Goal: Task Accomplishment & Management: Use online tool/utility

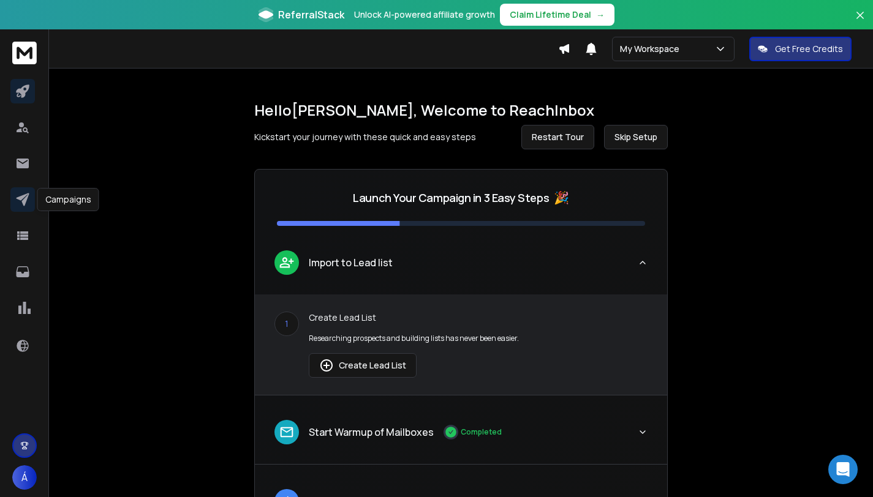
click at [22, 194] on icon at bounding box center [22, 199] width 15 height 15
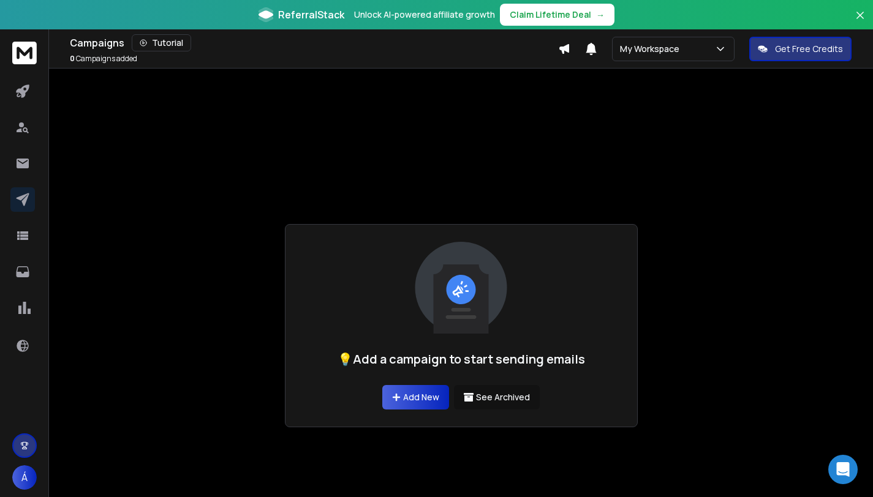
scroll to position [93, 0]
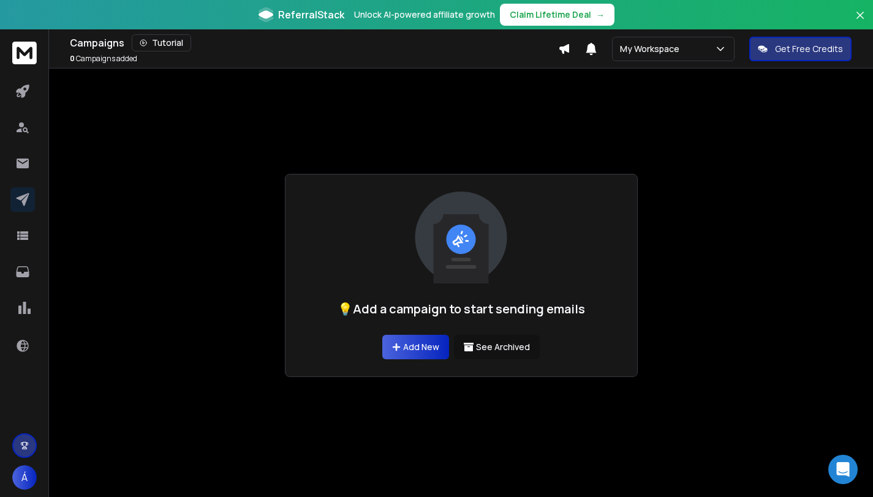
click at [428, 350] on link "Add New" at bounding box center [415, 347] width 67 height 25
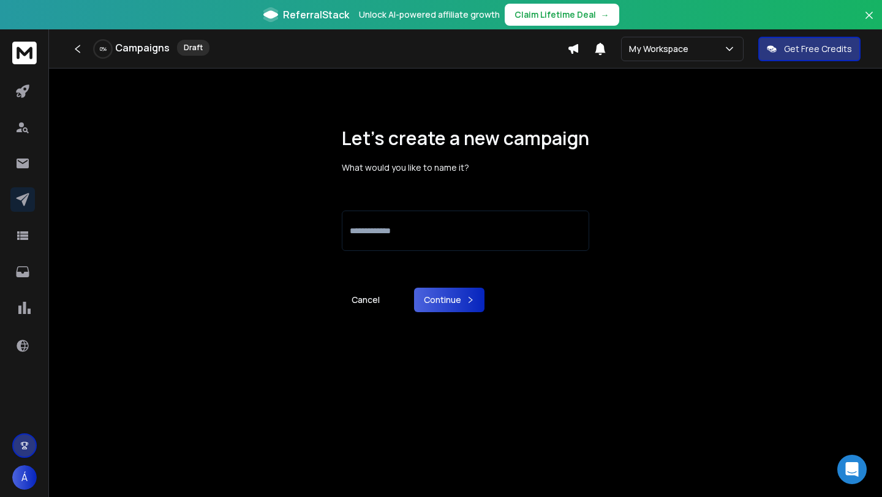
click at [388, 232] on input at bounding box center [465, 231] width 247 height 40
type input "*"
type input "**********"
click at [447, 295] on button "Continue" at bounding box center [449, 300] width 70 height 25
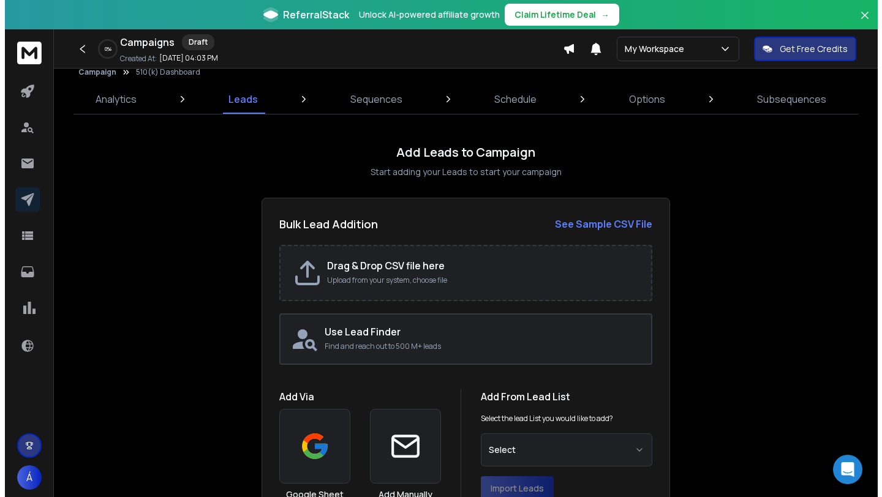
scroll to position [59, 0]
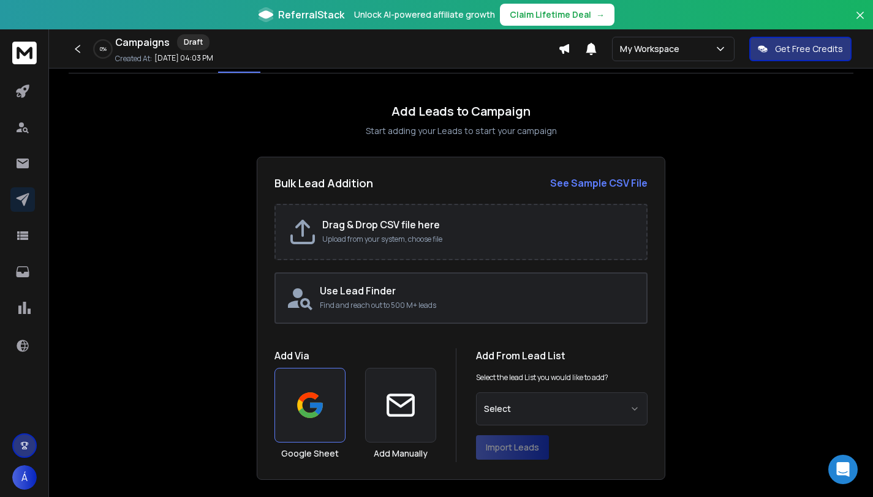
click at [314, 396] on icon at bounding box center [309, 398] width 20 height 10
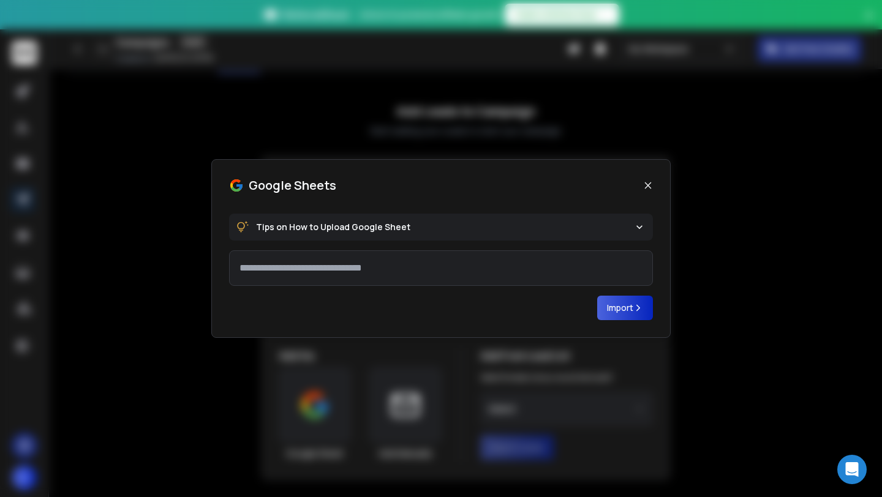
click at [407, 225] on div "Tips on How to Upload Google Sheet" at bounding box center [441, 227] width 424 height 27
click at [464, 263] on input at bounding box center [441, 269] width 424 height 36
click at [330, 277] on input at bounding box center [441, 269] width 424 height 36
paste input "**********"
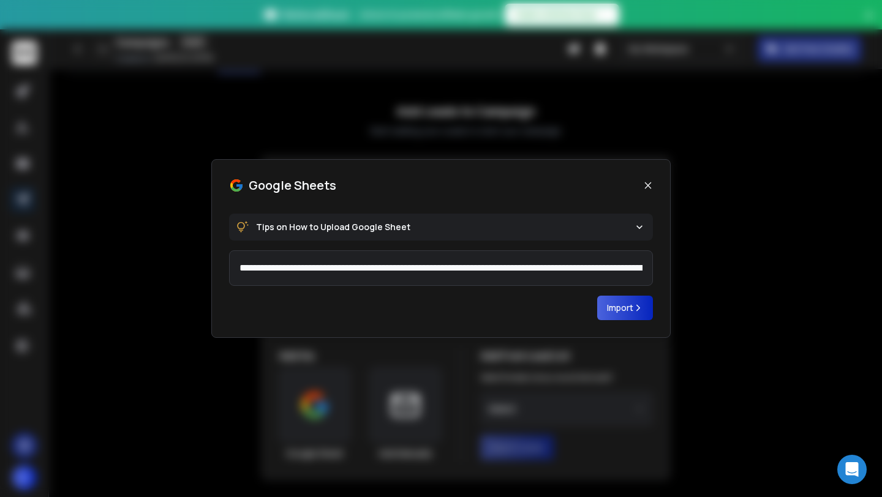
scroll to position [0, 202]
click at [637, 309] on icon at bounding box center [638, 308] width 10 height 10
click at [323, 268] on input "**********" at bounding box center [441, 269] width 424 height 36
paste input
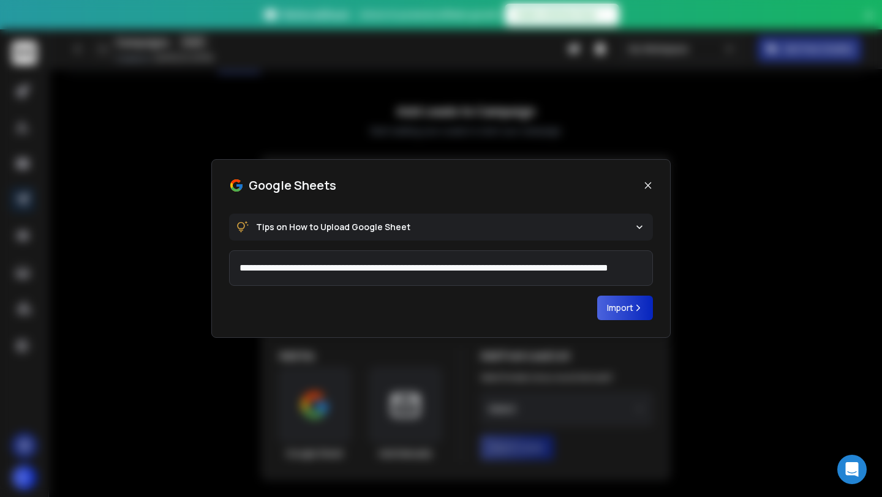
scroll to position [0, 107]
type input "**********"
click at [622, 311] on button "Import" at bounding box center [625, 308] width 56 height 25
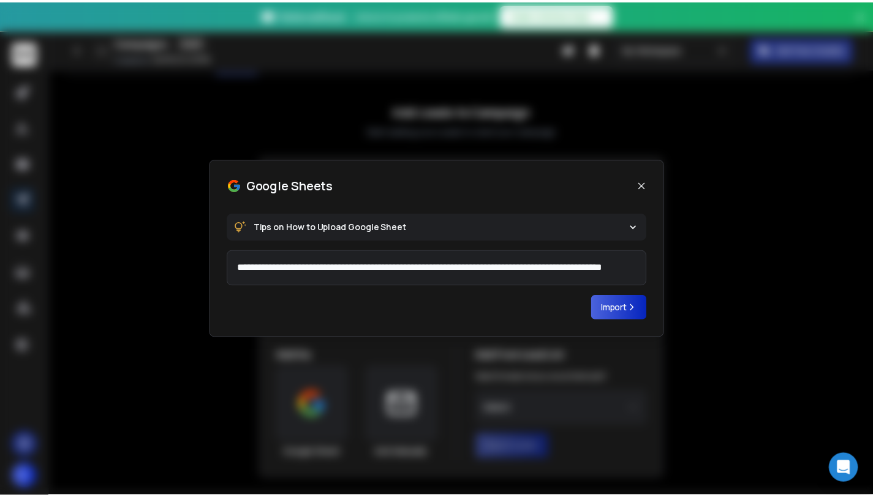
scroll to position [0, 0]
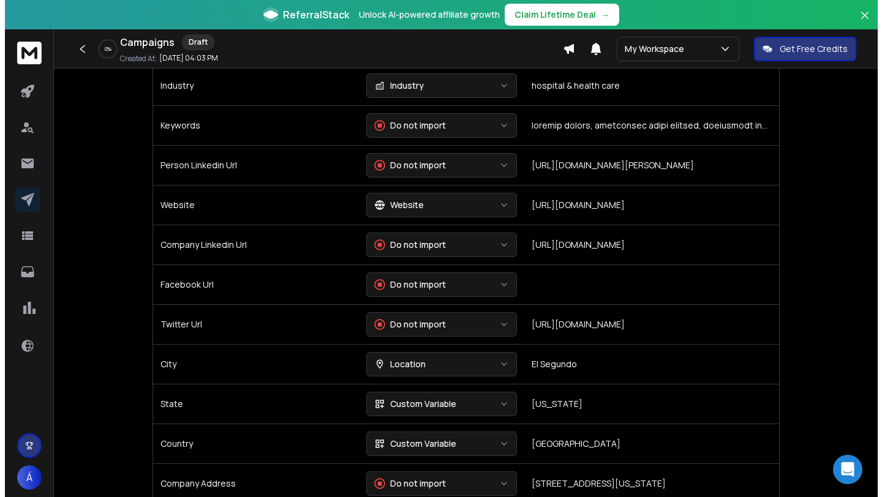
scroll to position [937, 0]
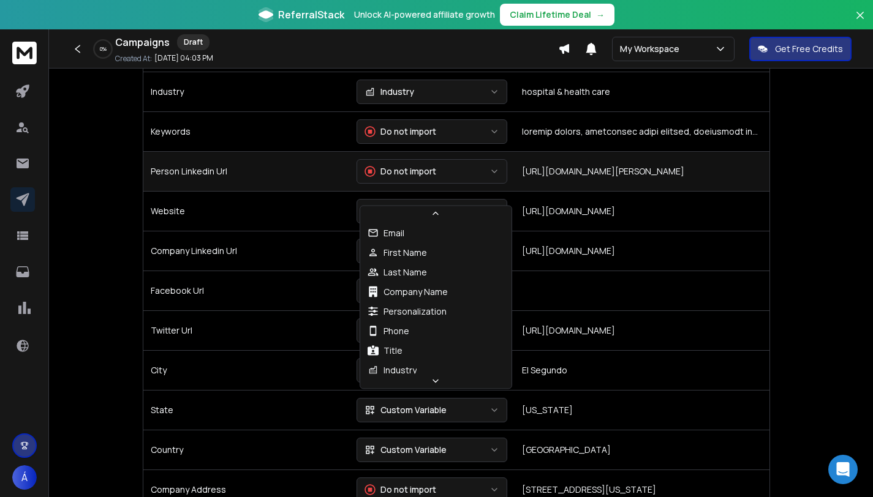
click at [427, 178] on div "Do not import" at bounding box center [400, 171] width 72 height 12
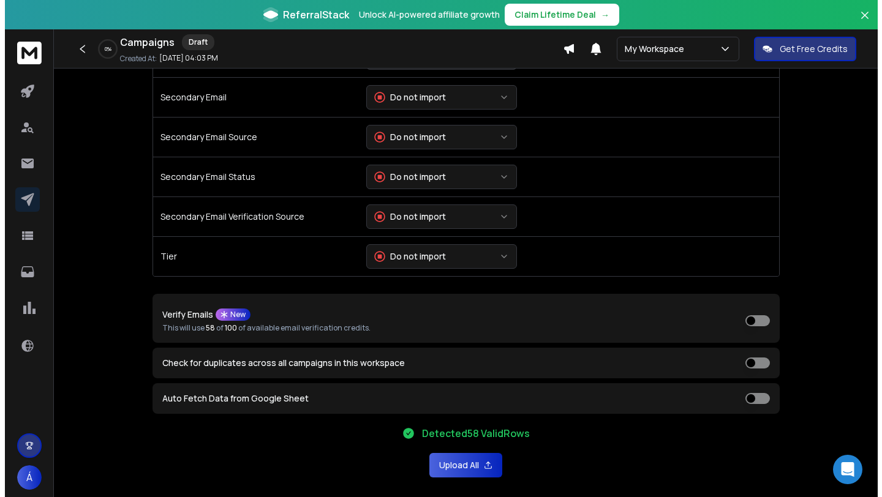
scroll to position [2084, 0]
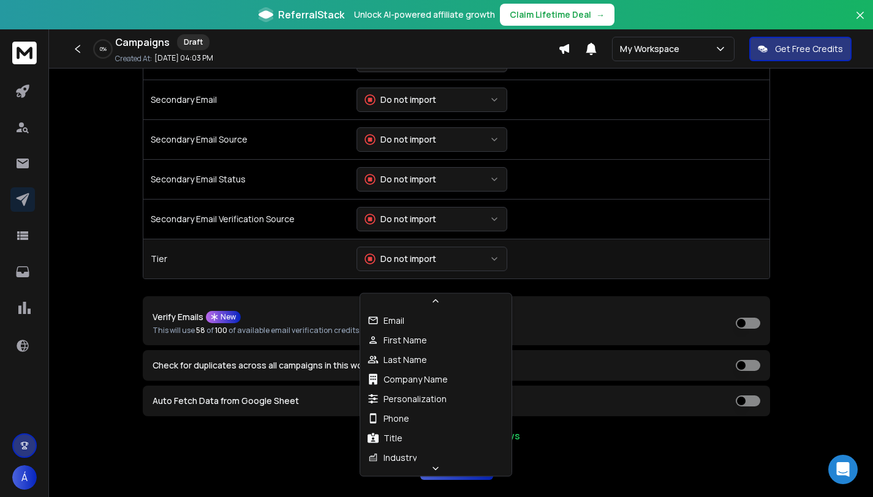
click at [474, 271] on button "Do not import" at bounding box center [431, 259] width 151 height 25
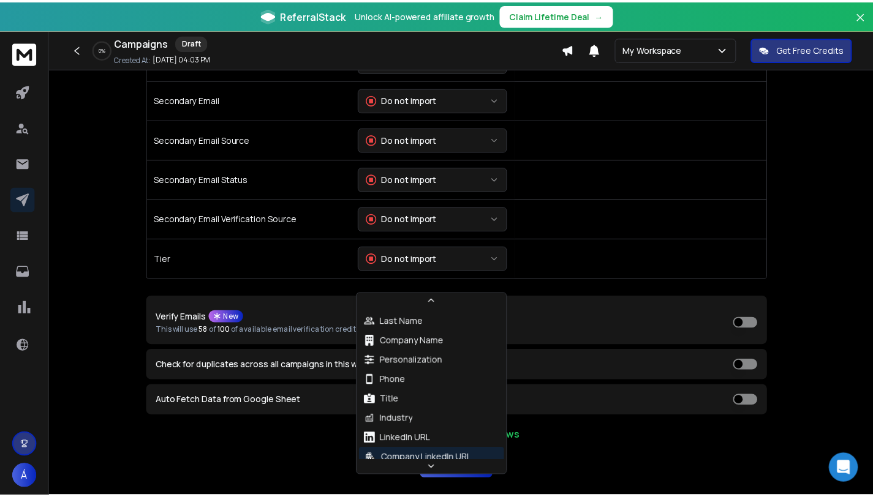
scroll to position [0, 0]
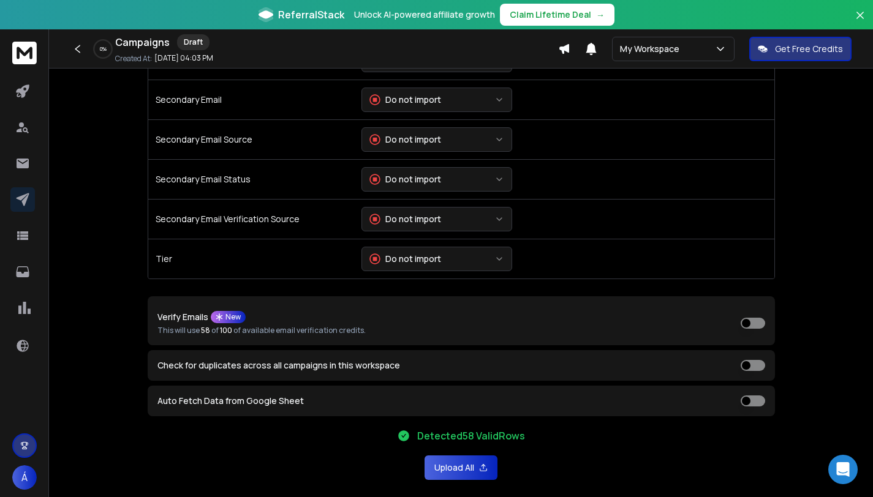
click at [326, 336] on p "This will use 58 of 100 of available email verification credits." at bounding box center [261, 331] width 208 height 10
click at [741, 329] on button "Verify Emails New This will use 58 of 100 of available email verification credi…" at bounding box center [753, 323] width 25 height 11
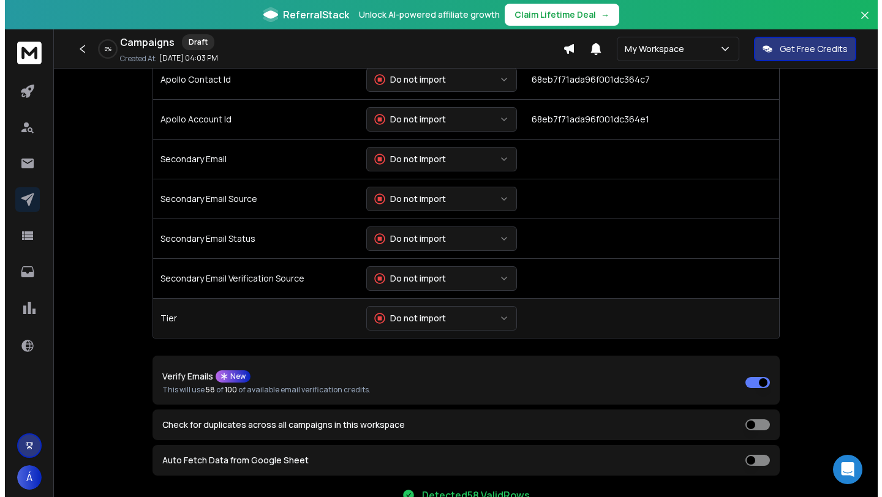
scroll to position [2048, 0]
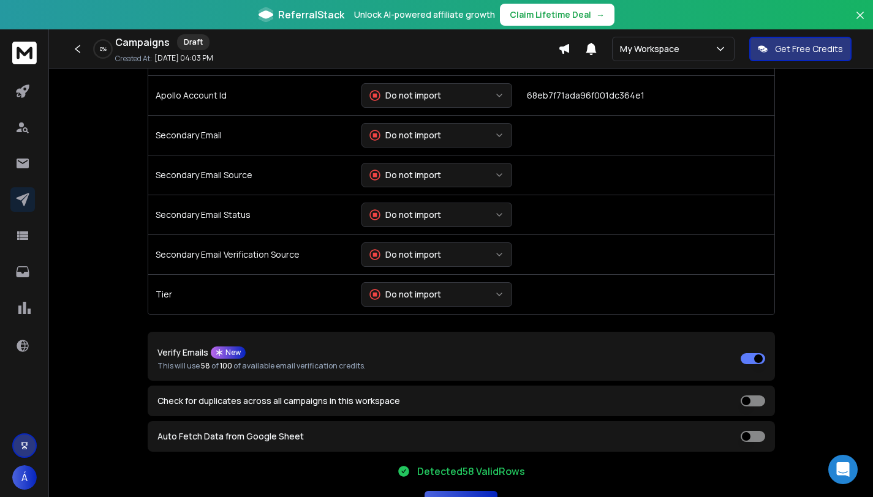
click at [751, 364] on button "Verify Emails New This will use 58 of 100 of available email verification credi…" at bounding box center [753, 358] width 25 height 11
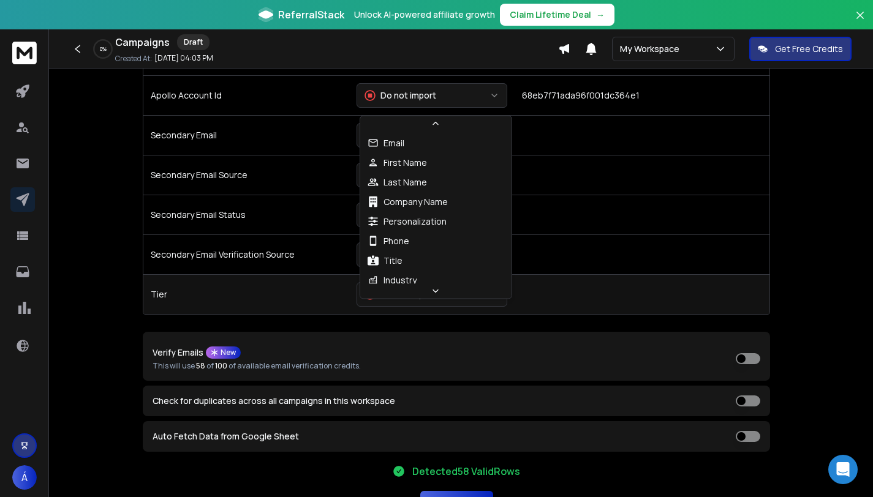
click at [433, 301] on div "Do not import" at bounding box center [400, 295] width 72 height 12
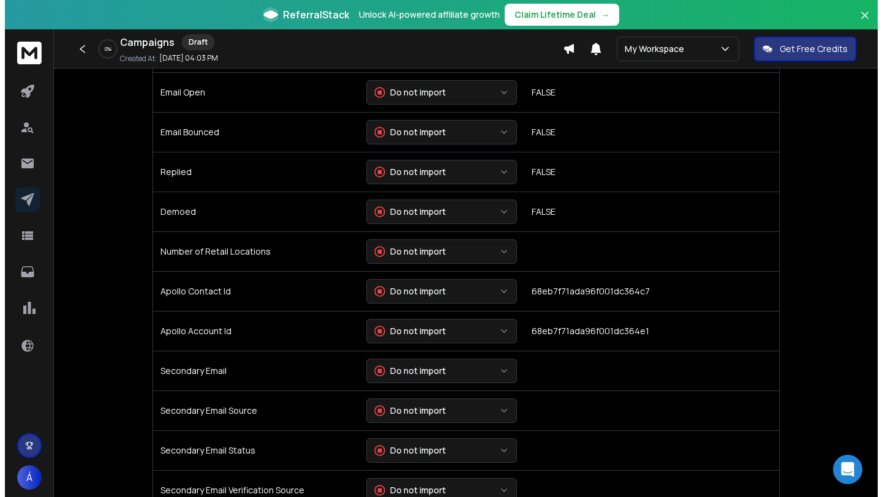
scroll to position [2105, 0]
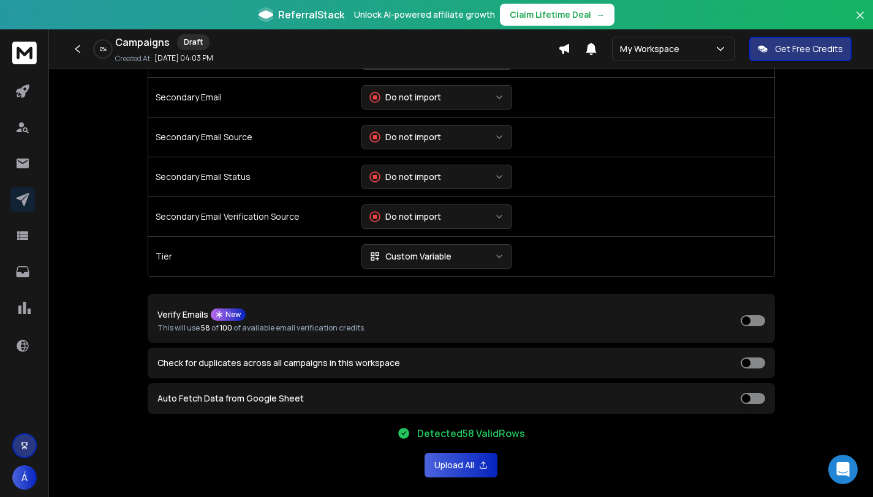
click at [748, 364] on button "Check for duplicates across all campaigns in this workspace" at bounding box center [753, 363] width 25 height 11
click at [755, 399] on button "Auto Fetch Data from Google Sheet" at bounding box center [753, 398] width 25 height 11
click at [459, 466] on button "Upload All" at bounding box center [460, 465] width 73 height 25
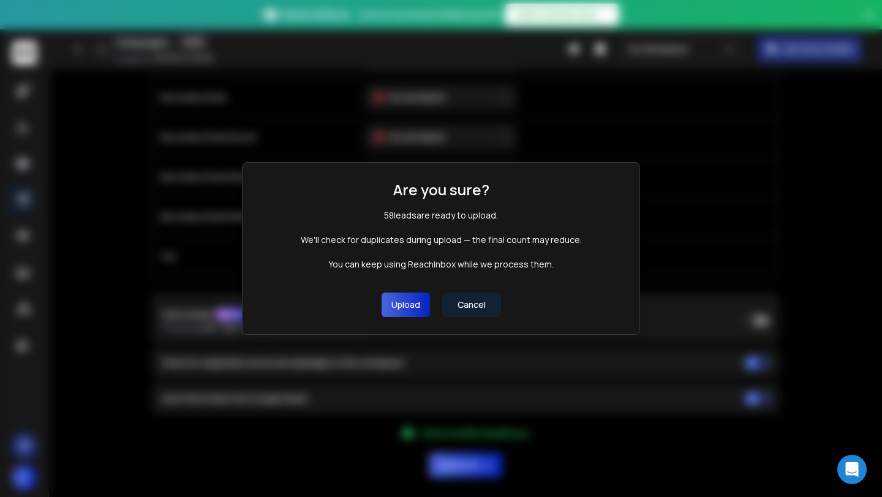
click at [407, 303] on button "Upload" at bounding box center [406, 305] width 48 height 25
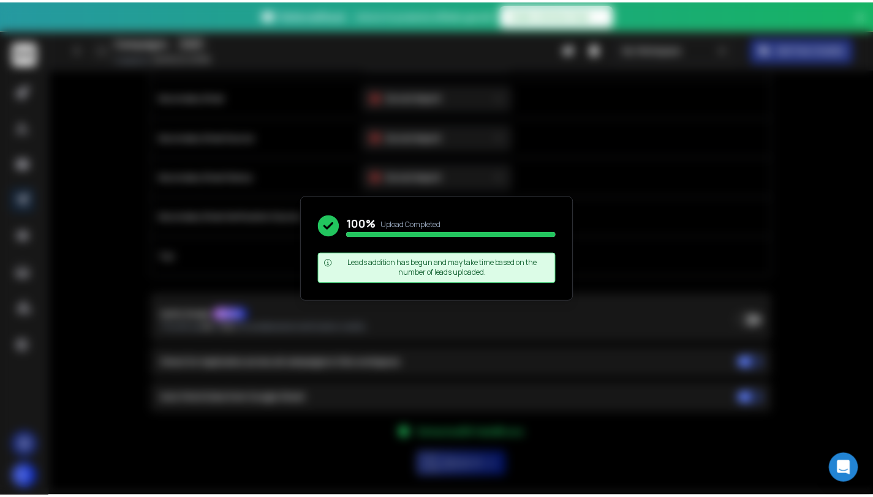
scroll to position [2070, 0]
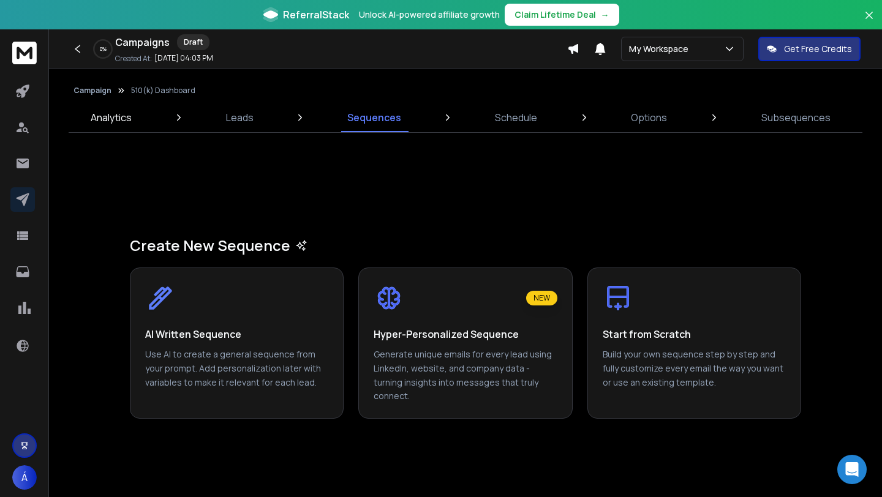
click at [119, 123] on p "Analytics" at bounding box center [111, 117] width 41 height 15
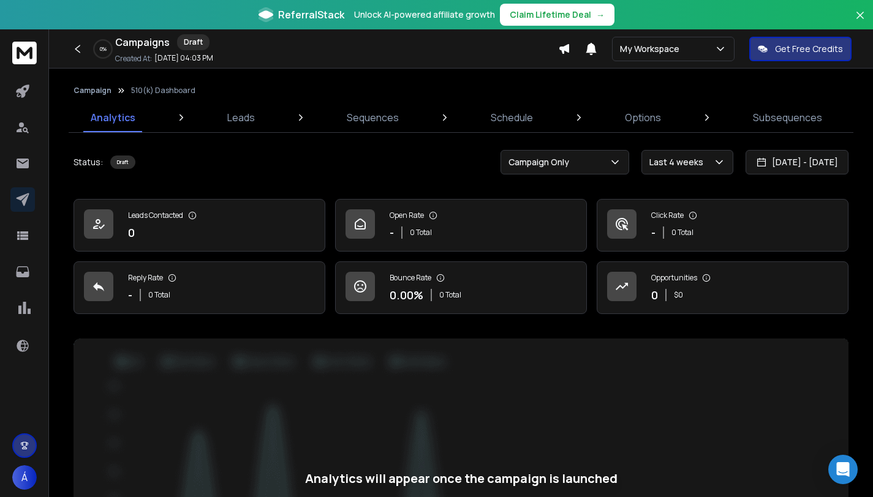
click at [817, 45] on p "Get Free Credits" at bounding box center [809, 49] width 68 height 12
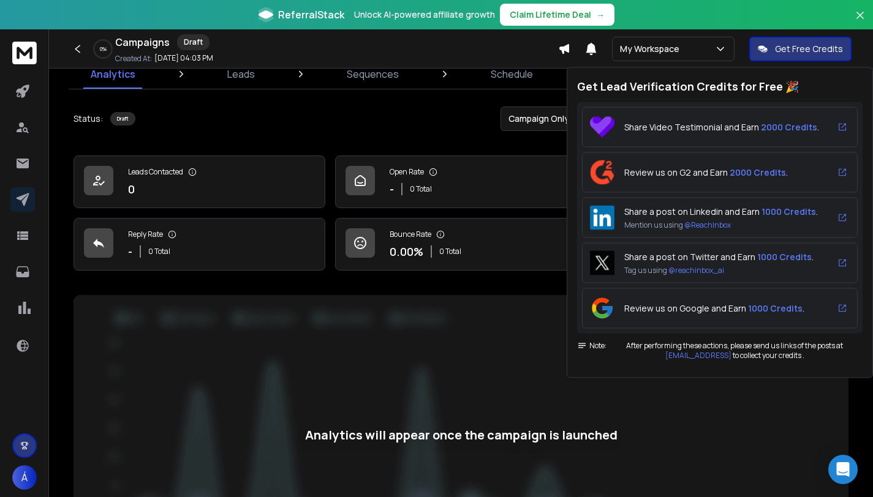
scroll to position [55, 0]
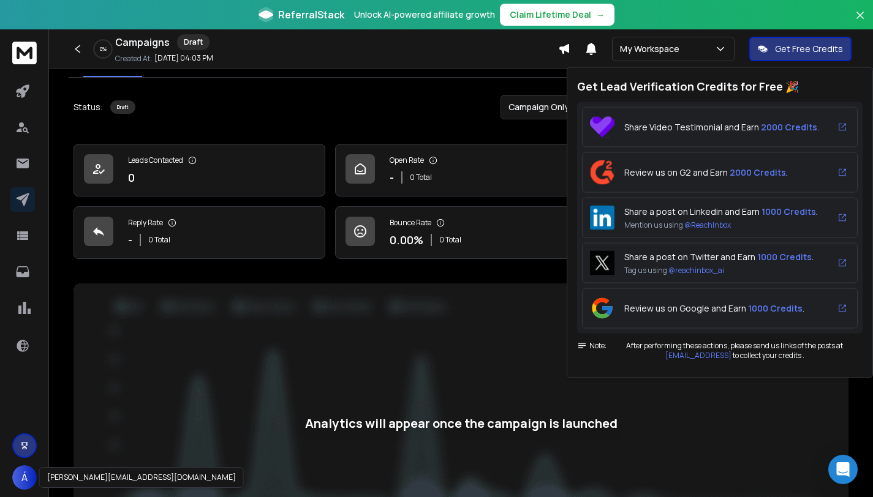
click at [23, 480] on span "Á" at bounding box center [24, 478] width 25 height 25
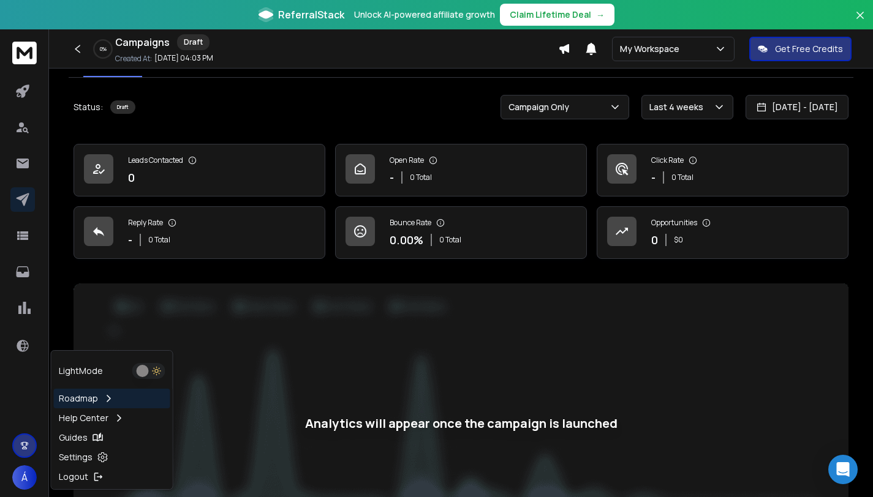
click at [92, 397] on p "Roadmap" at bounding box center [78, 399] width 39 height 12
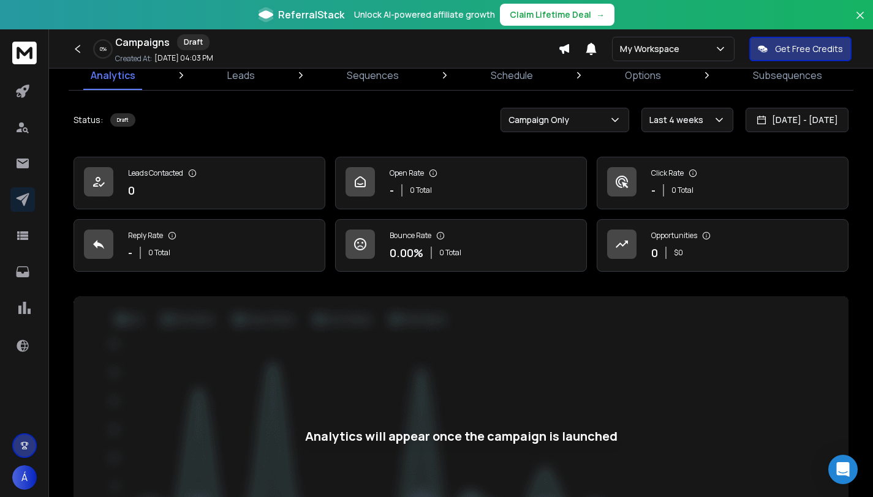
scroll to position [0, 0]
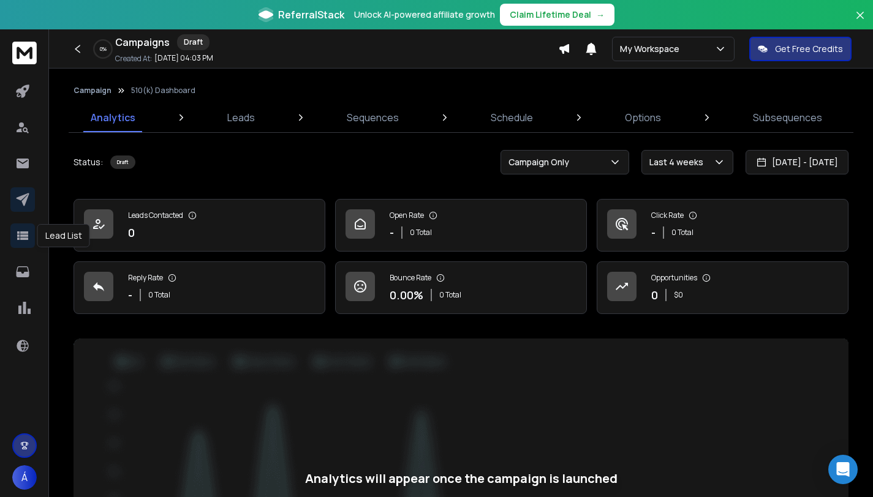
click at [18, 239] on icon at bounding box center [22, 236] width 11 height 9
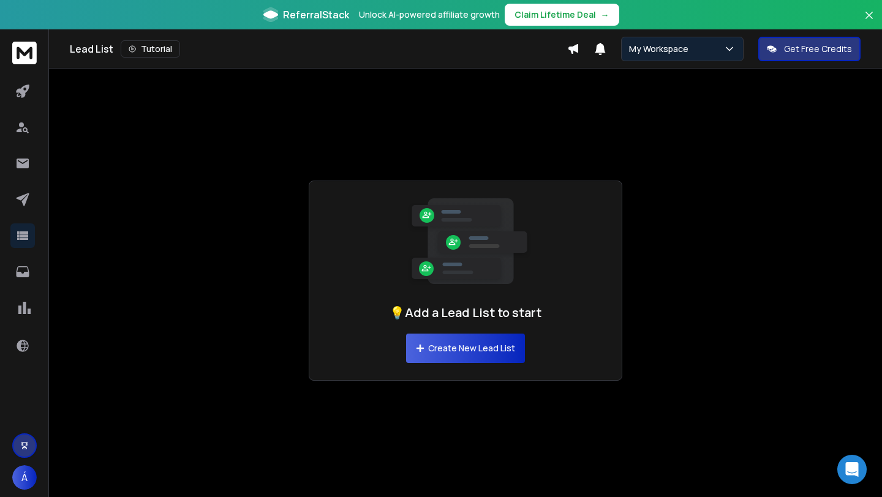
click at [713, 50] on div "My Workspace" at bounding box center [682, 49] width 107 height 12
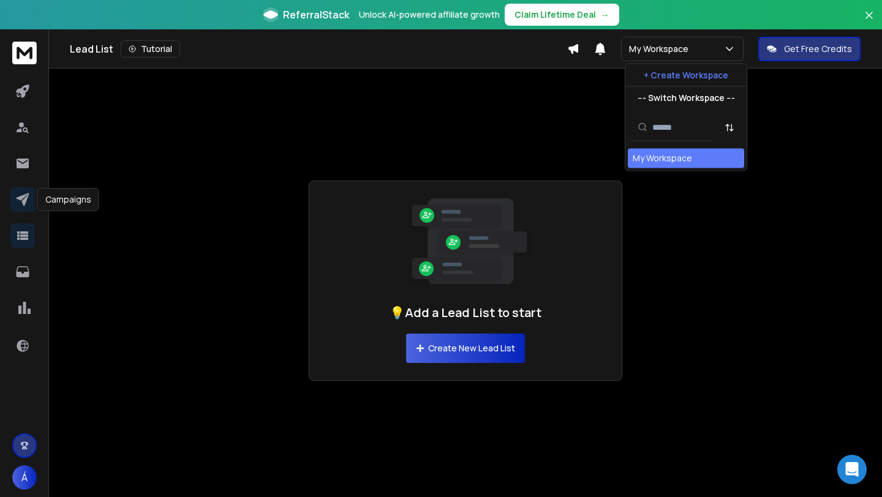
click at [23, 200] on icon at bounding box center [22, 200] width 13 height 13
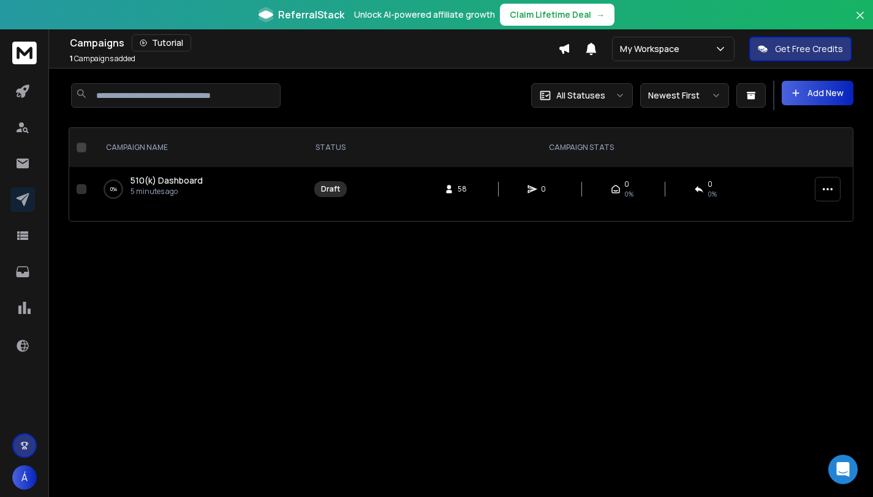
click at [173, 182] on span "510(k) Dashboard" at bounding box center [166, 181] width 72 height 12
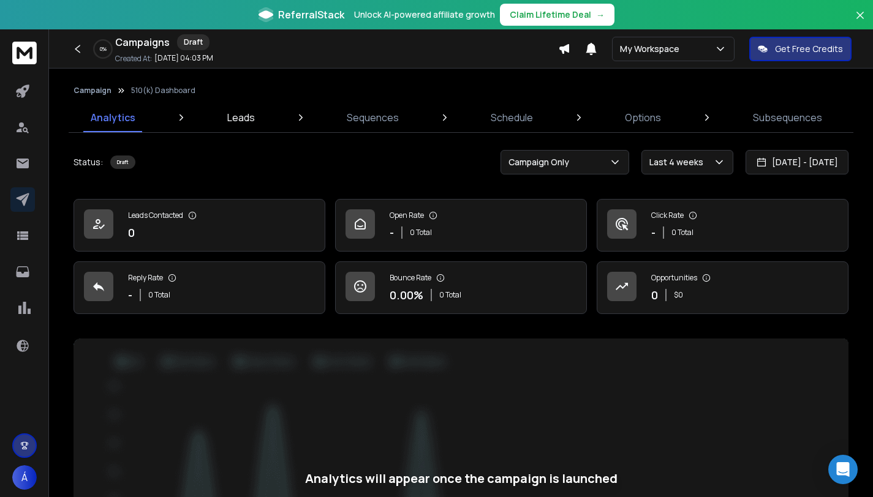
click at [236, 121] on p "Leads" at bounding box center [241, 117] width 28 height 15
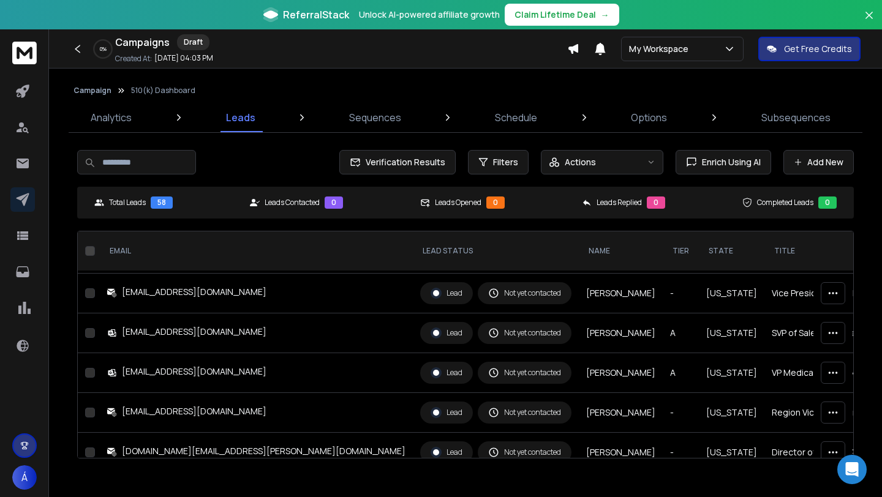
scroll to position [78, 0]
click at [663, 255] on th "Tier" at bounding box center [681, 252] width 36 height 40
click at [663, 266] on th "Tier" at bounding box center [681, 252] width 36 height 40
click at [515, 167] on span "Filters" at bounding box center [505, 162] width 25 height 12
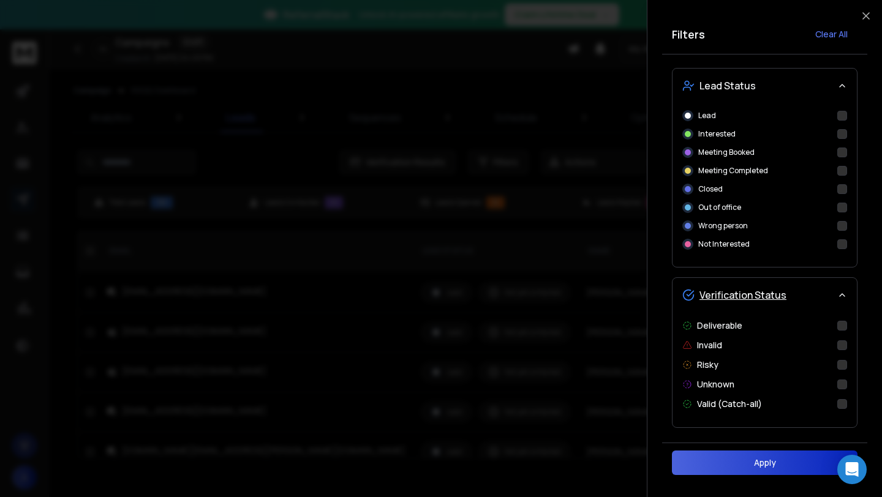
scroll to position [0, 0]
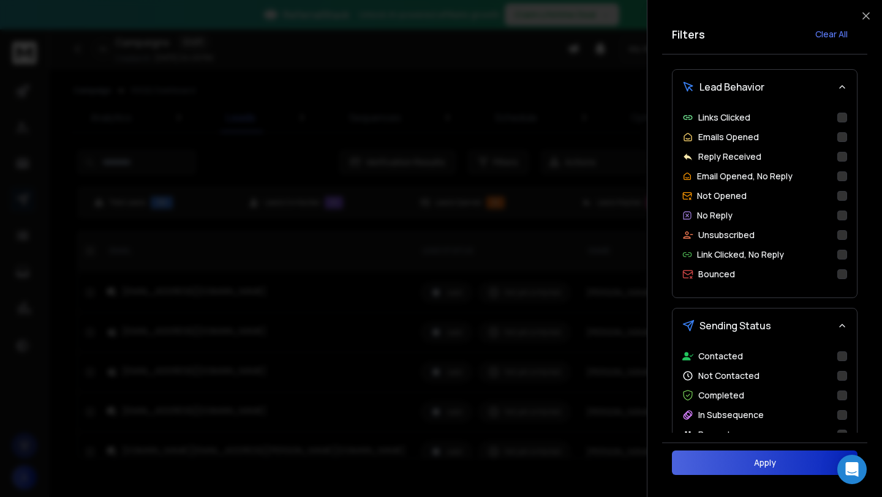
click at [536, 277] on div at bounding box center [441, 248] width 882 height 497
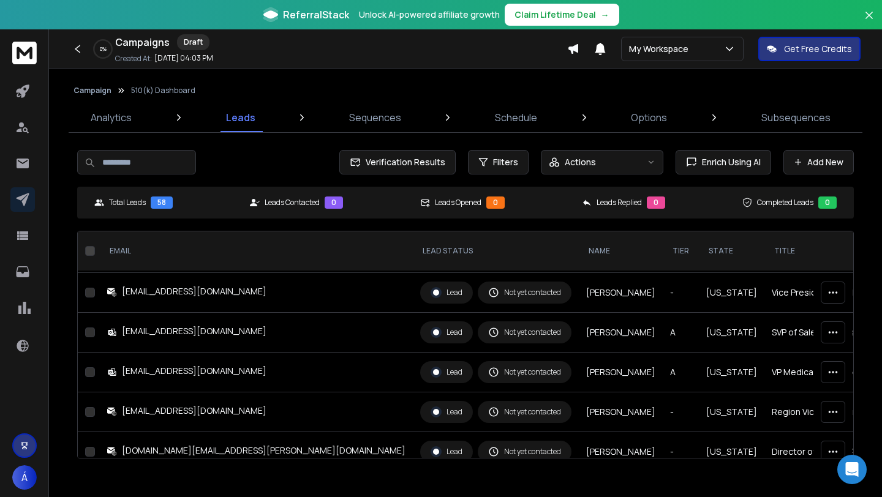
click at [663, 256] on th "Tier" at bounding box center [681, 252] width 36 height 40
click at [663, 252] on th "Tier" at bounding box center [681, 252] width 36 height 40
click at [663, 279] on td "-" at bounding box center [681, 293] width 36 height 40
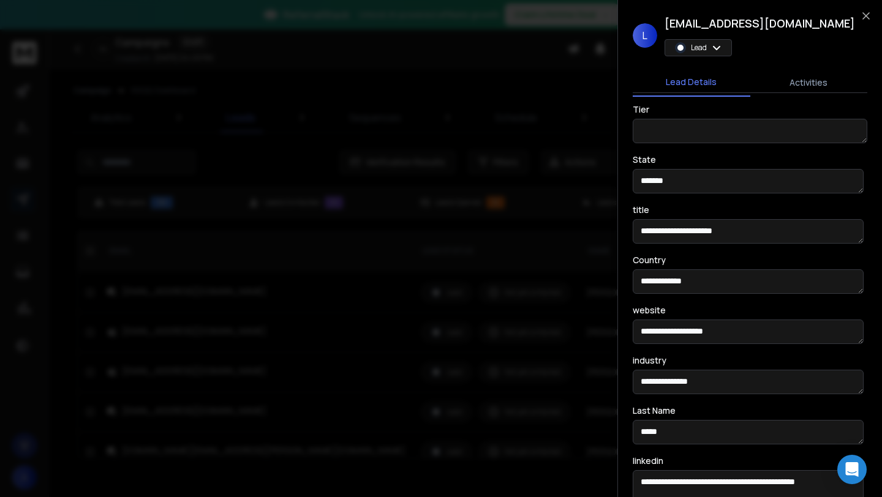
click at [538, 224] on div at bounding box center [441, 248] width 882 height 497
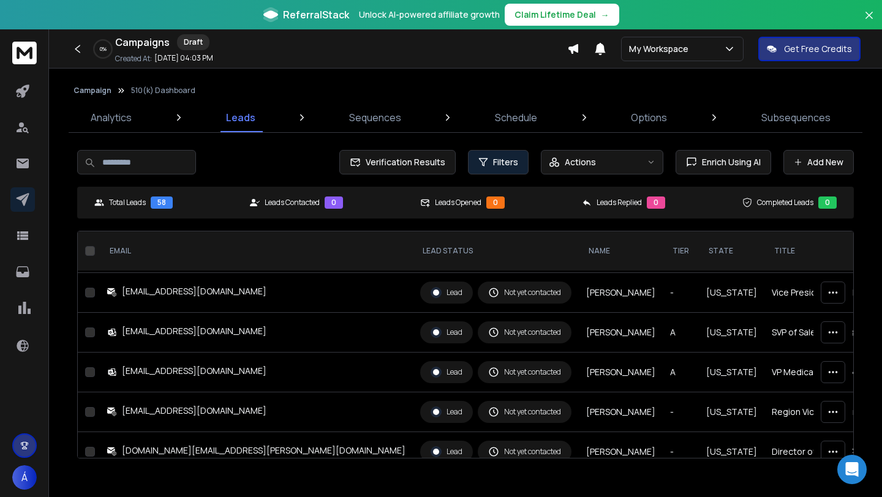
click at [525, 167] on button "Filters" at bounding box center [498, 162] width 61 height 25
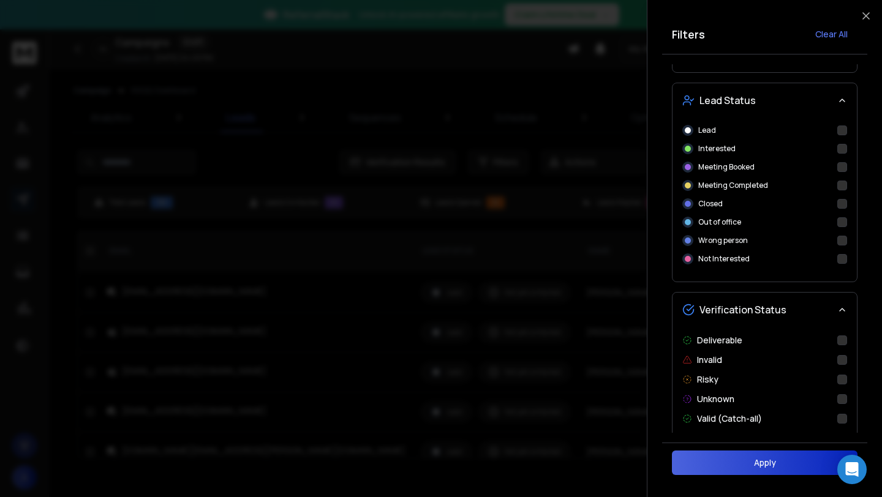
scroll to position [541, 0]
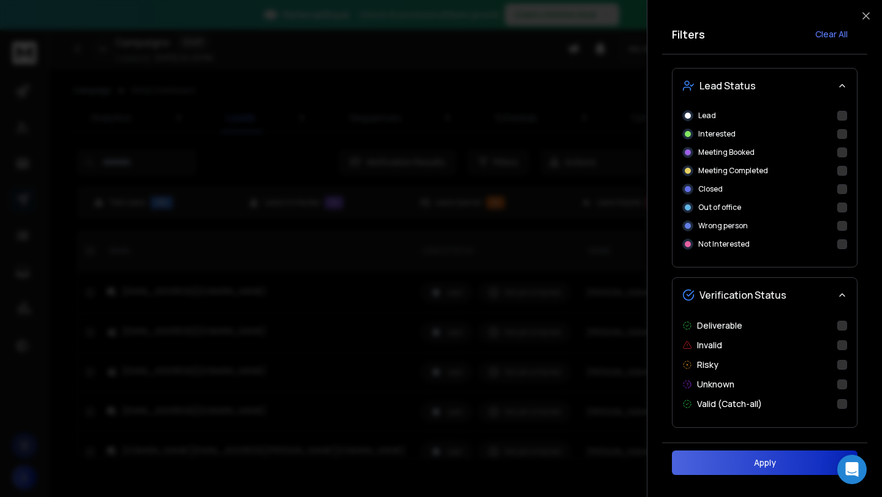
click at [558, 317] on div at bounding box center [441, 248] width 882 height 497
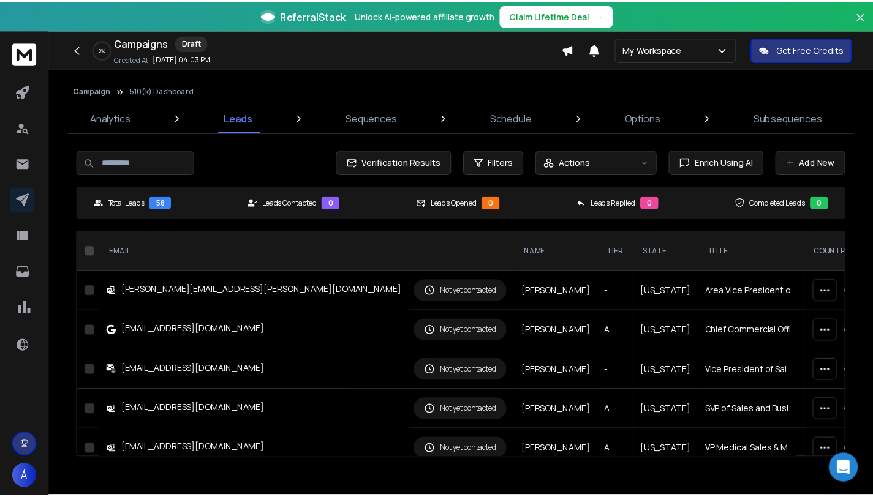
scroll to position [0, 61]
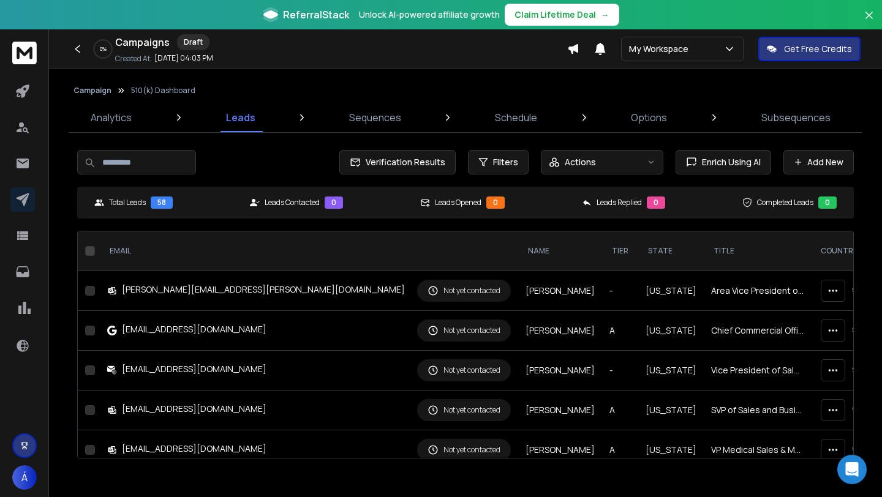
click at [92, 331] on button "button" at bounding box center [90, 331] width 10 height 10
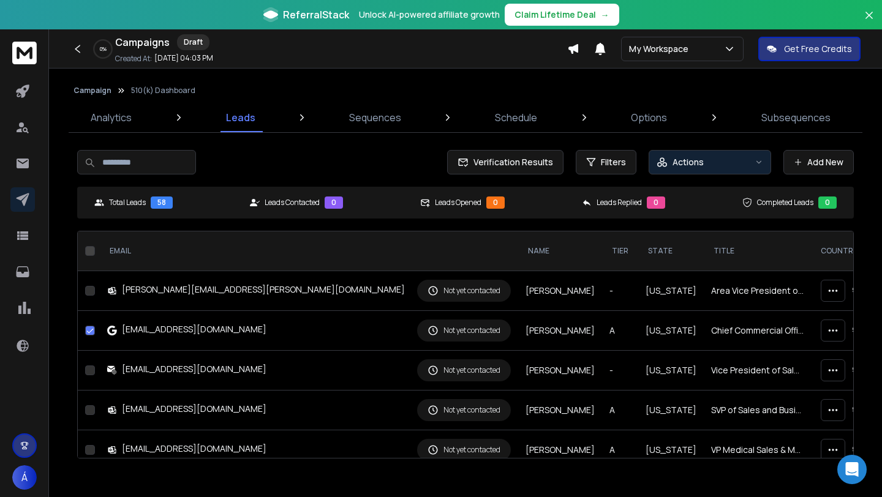
click at [716, 164] on div "Actions" at bounding box center [703, 162] width 93 height 12
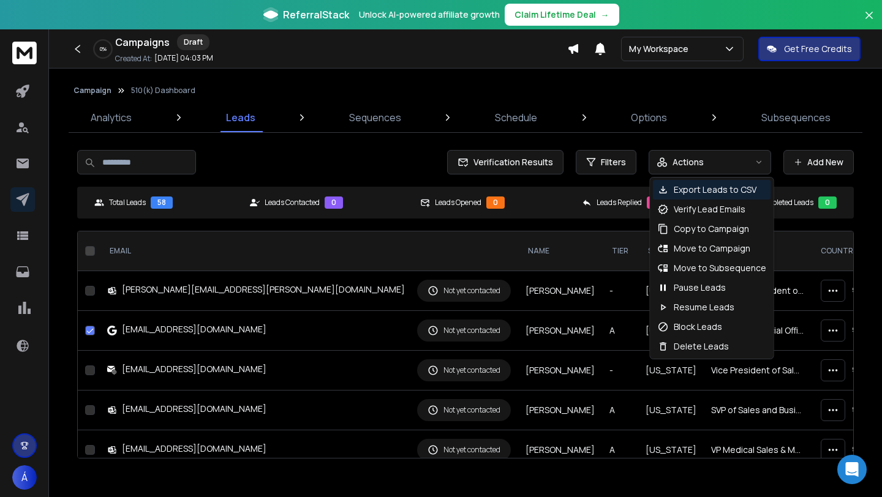
click at [352, 248] on th "LEAD STATUS" at bounding box center [435, 252] width 166 height 40
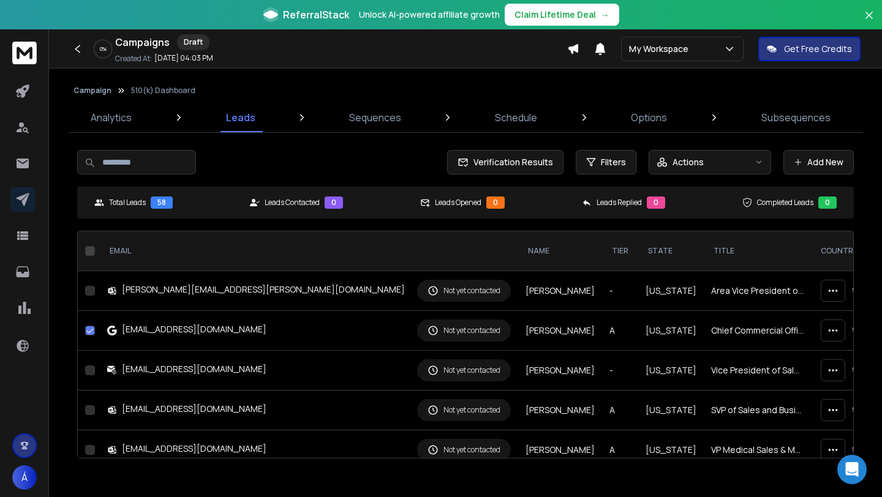
click at [828, 328] on icon "button" at bounding box center [833, 330] width 11 height 11
click at [356, 110] on p "Sequences" at bounding box center [375, 117] width 52 height 15
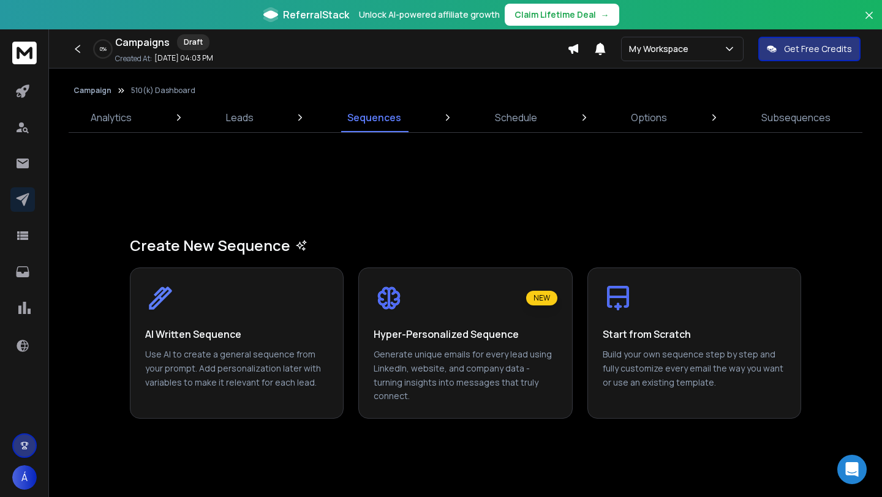
click at [434, 321] on div "NEW Hyper-Personalized Sequence Generate unique emails for every lead using Lin…" at bounding box center [465, 343] width 213 height 150
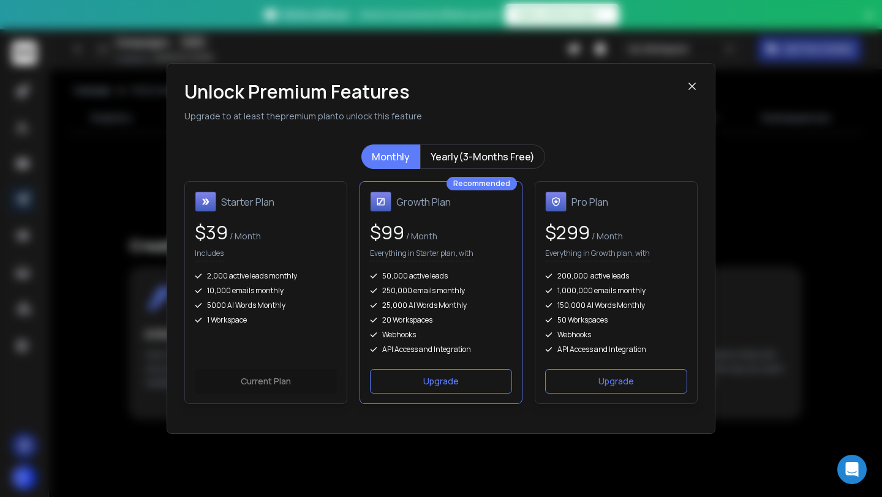
click at [209, 288] on div "10,000 emails monthly" at bounding box center [266, 291] width 142 height 10
click at [693, 91] on icon at bounding box center [692, 86] width 11 height 11
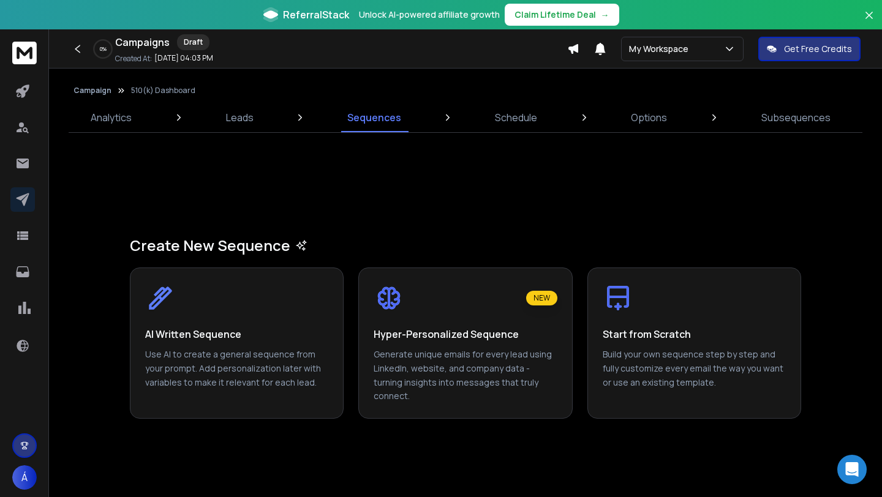
click at [646, 328] on h3 "Start from Scratch" at bounding box center [647, 334] width 88 height 12
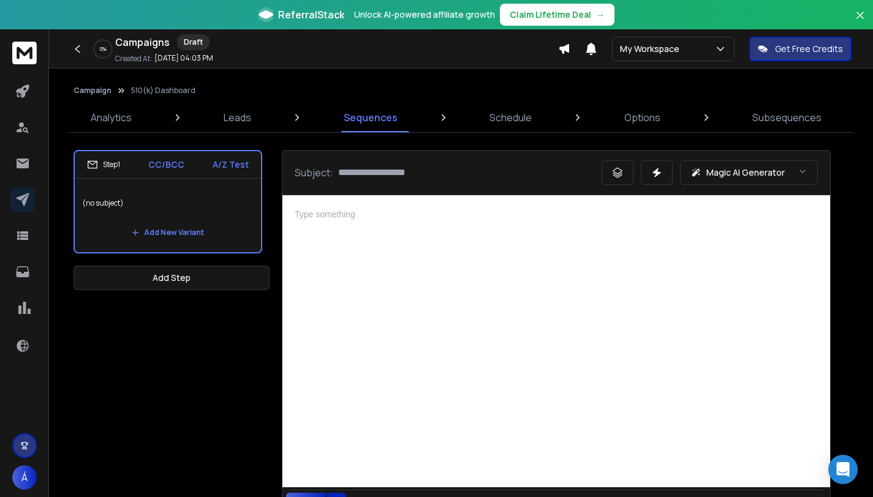
click at [315, 238] on div at bounding box center [556, 341] width 548 height 292
click at [356, 242] on div at bounding box center [556, 341] width 548 height 292
click at [389, 250] on div at bounding box center [556, 341] width 548 height 292
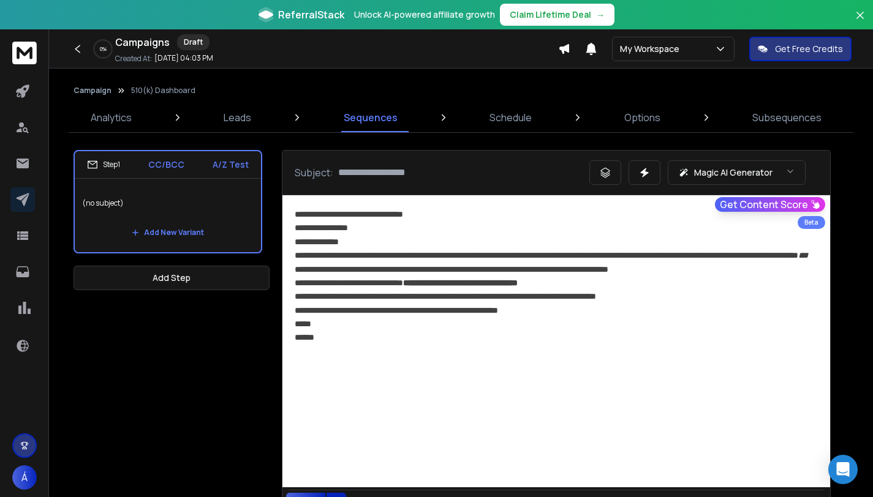
click at [382, 227] on div "**********" at bounding box center [556, 228] width 523 height 14
drag, startPoint x: 437, startPoint y: 211, endPoint x: 266, endPoint y: 213, distance: 171.5
click at [266, 213] on div "**********" at bounding box center [461, 336] width 775 height 373
click at [368, 179] on input at bounding box center [457, 172] width 239 height 15
paste input "**********"
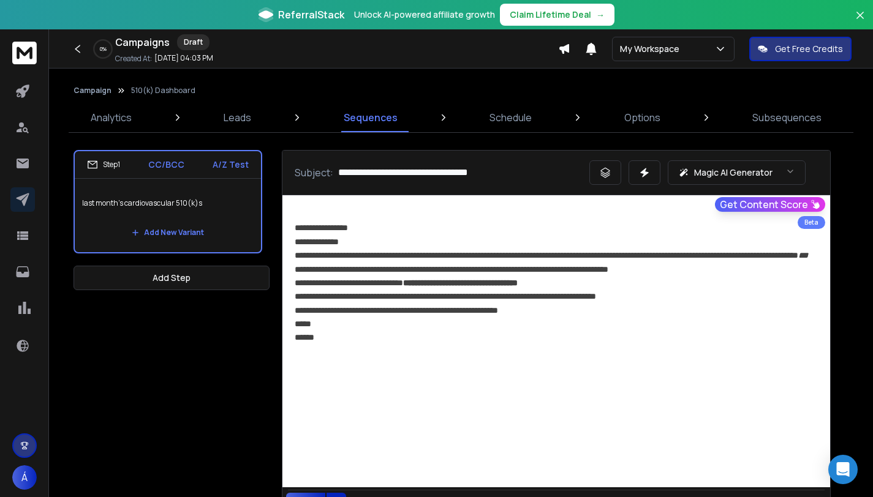
type input "**********"
click at [294, 231] on div "**********" at bounding box center [556, 341] width 548 height 292
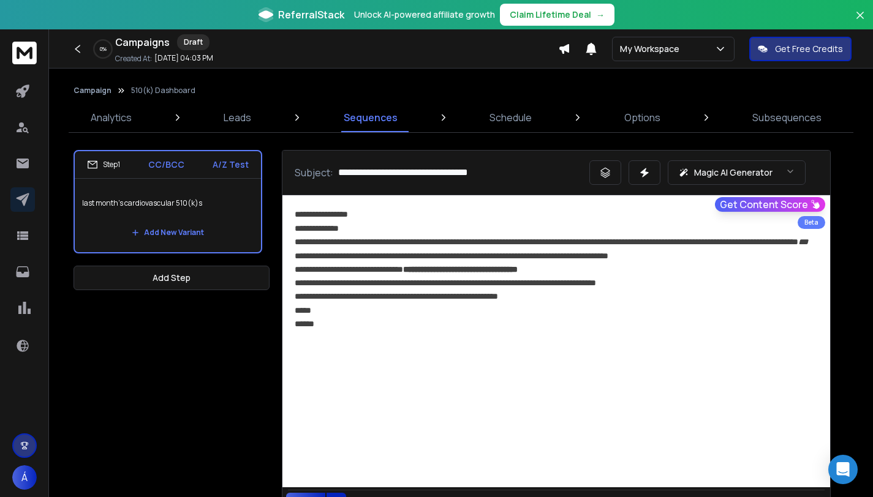
click at [801, 255] on div "**********" at bounding box center [556, 249] width 523 height 28
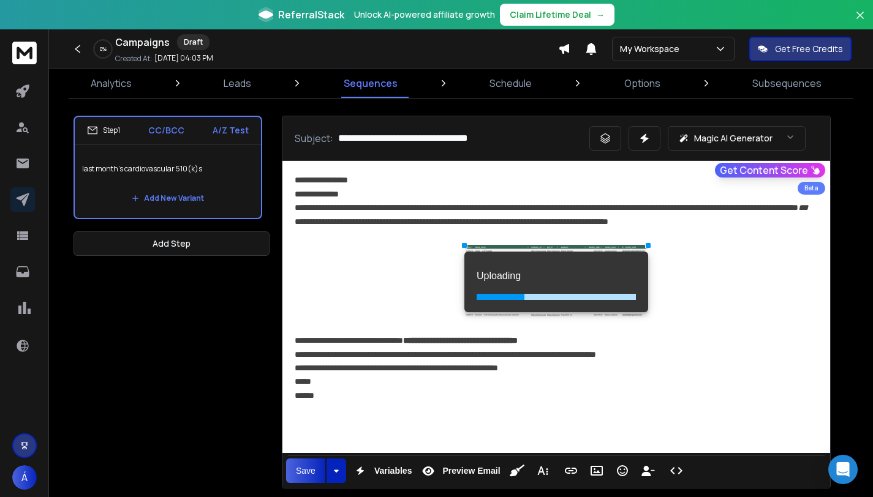
scroll to position [43, 0]
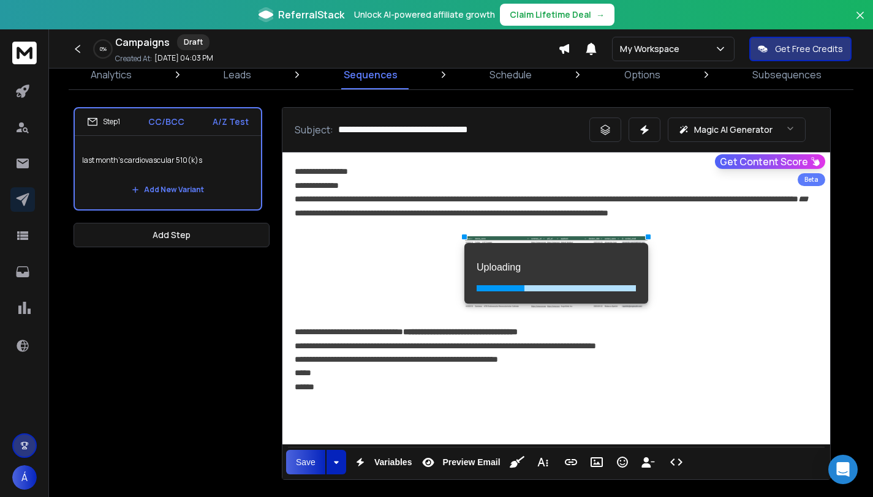
click at [576, 339] on div "**********" at bounding box center [556, 345] width 523 height 13
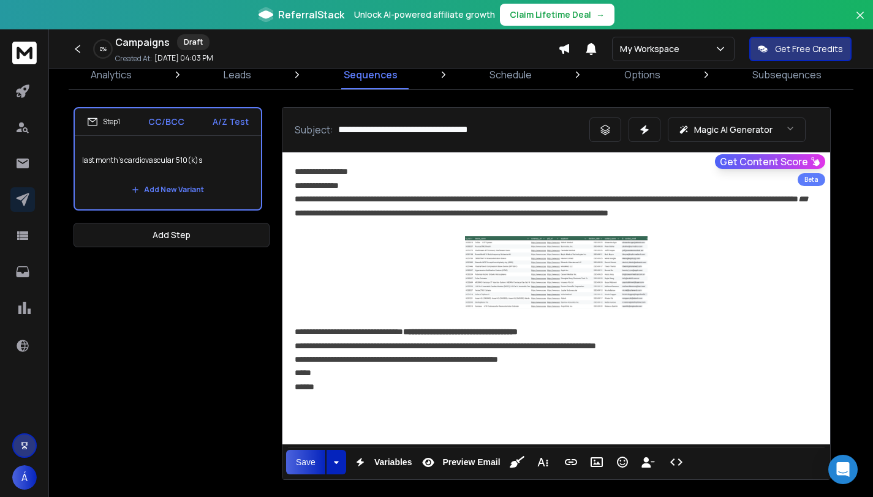
click at [579, 284] on img at bounding box center [556, 272] width 184 height 72
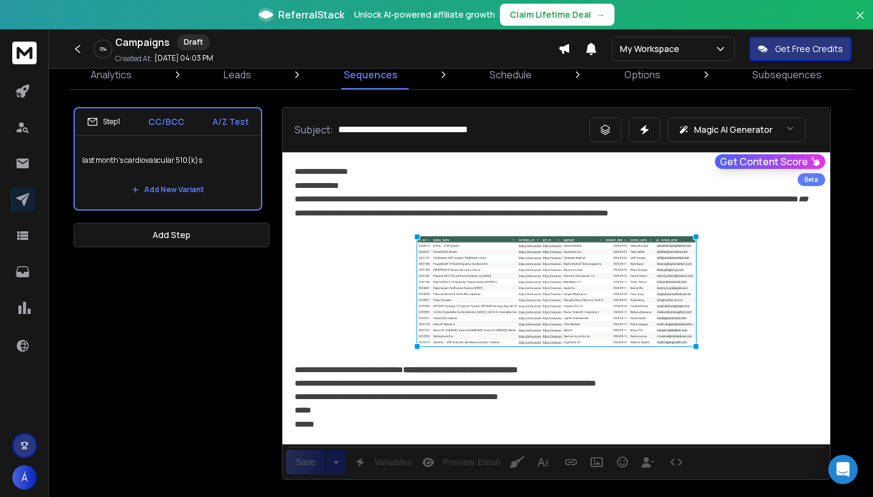
drag, startPoint x: 649, startPoint y: 309, endPoint x: 744, endPoint y: 375, distance: 115.4
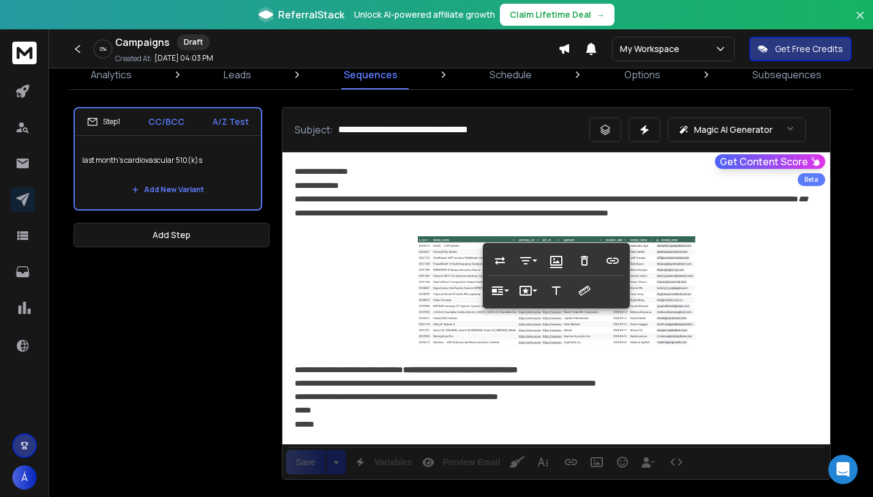
click at [742, 332] on div at bounding box center [556, 299] width 523 height 126
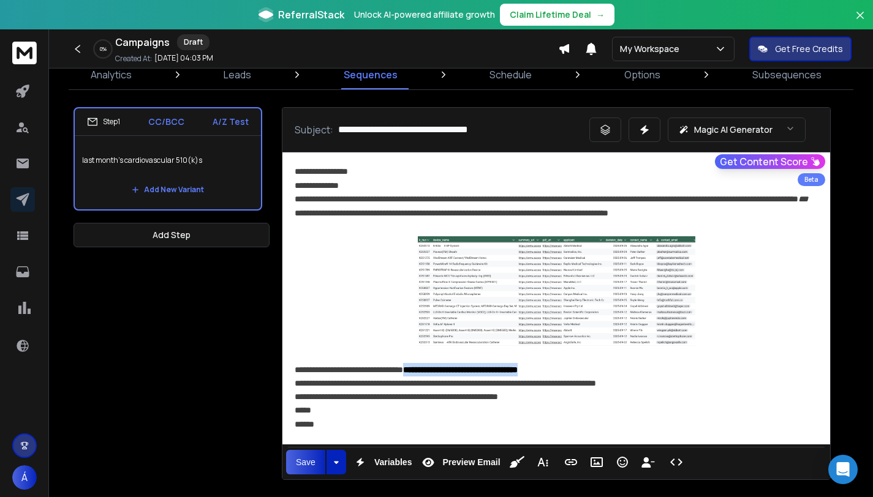
drag, startPoint x: 576, startPoint y: 371, endPoint x: 422, endPoint y: 371, distance: 153.7
click at [422, 371] on div "**********" at bounding box center [556, 369] width 523 height 13
click at [453, 385] on div "**********" at bounding box center [556, 383] width 523 height 13
drag, startPoint x: 580, startPoint y: 370, endPoint x: 423, endPoint y: 364, distance: 157.5
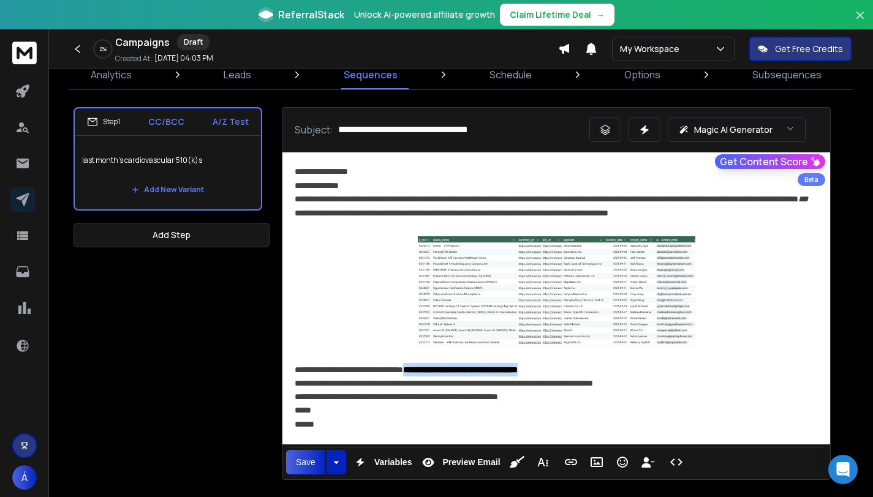
click at [423, 364] on div "**********" at bounding box center [556, 369] width 523 height 13
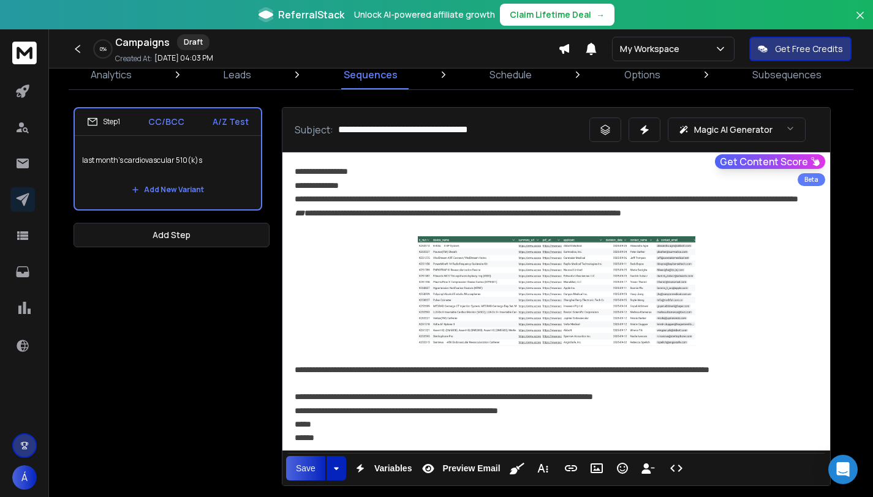
click at [295, 383] on div "**********" at bounding box center [552, 377] width 514 height 28
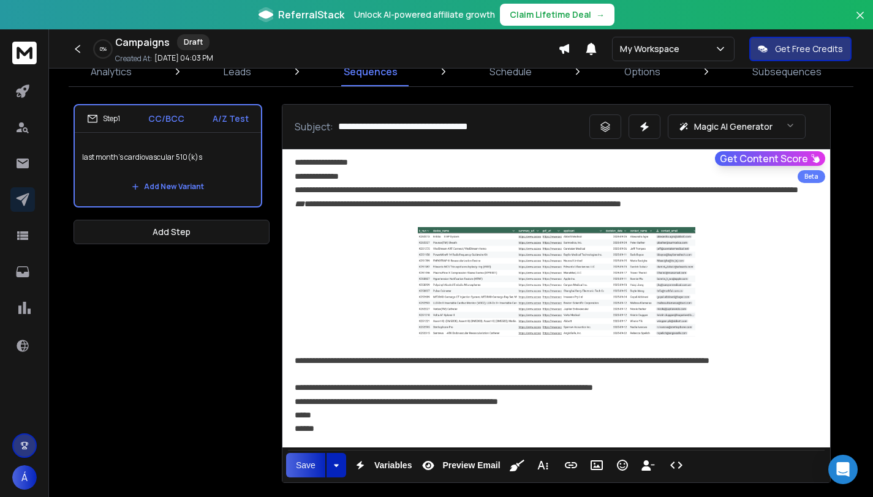
scroll to position [49, 0]
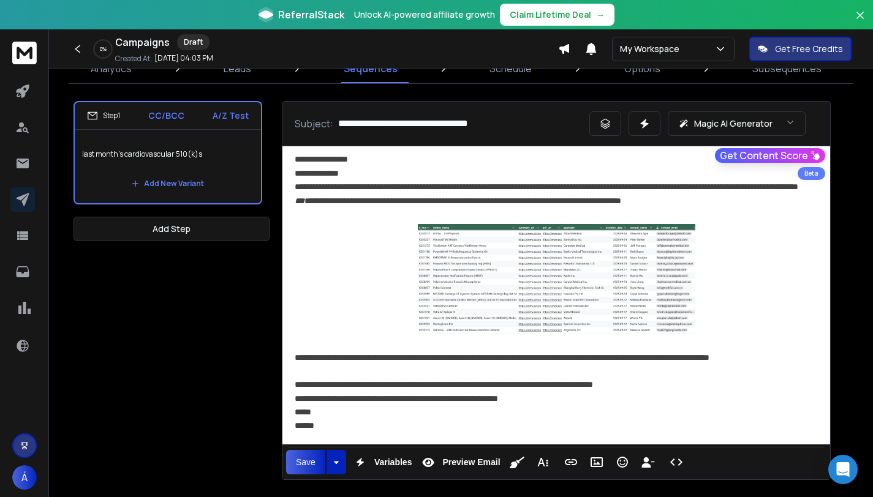
click at [362, 425] on div "******" at bounding box center [552, 425] width 514 height 13
click at [549, 401] on div "**********" at bounding box center [552, 397] width 514 height 13
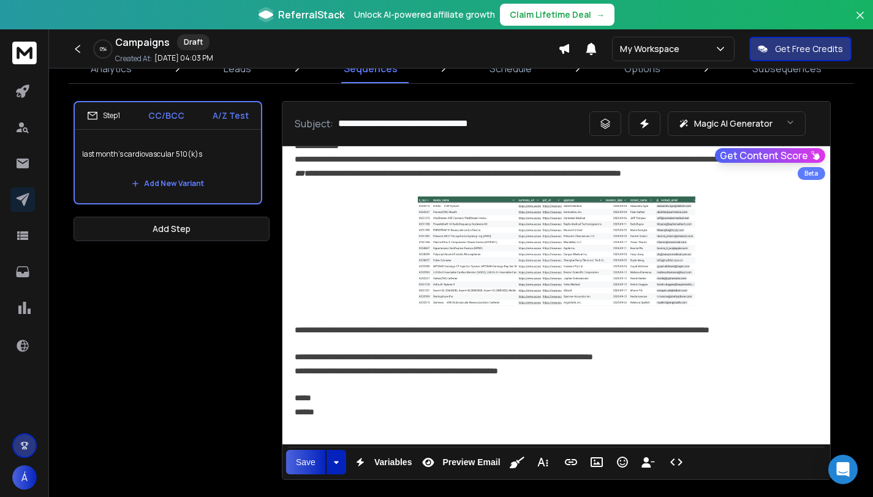
click at [323, 426] on div at bounding box center [556, 425] width 523 height 13
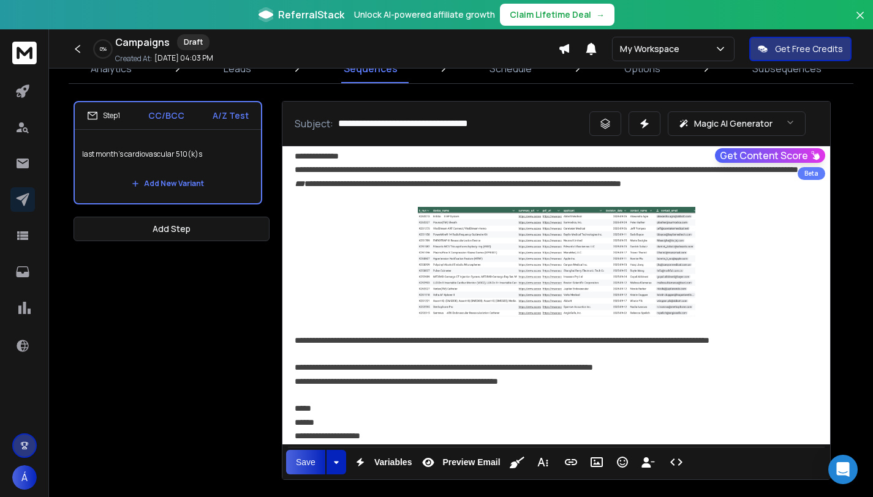
scroll to position [27, 0]
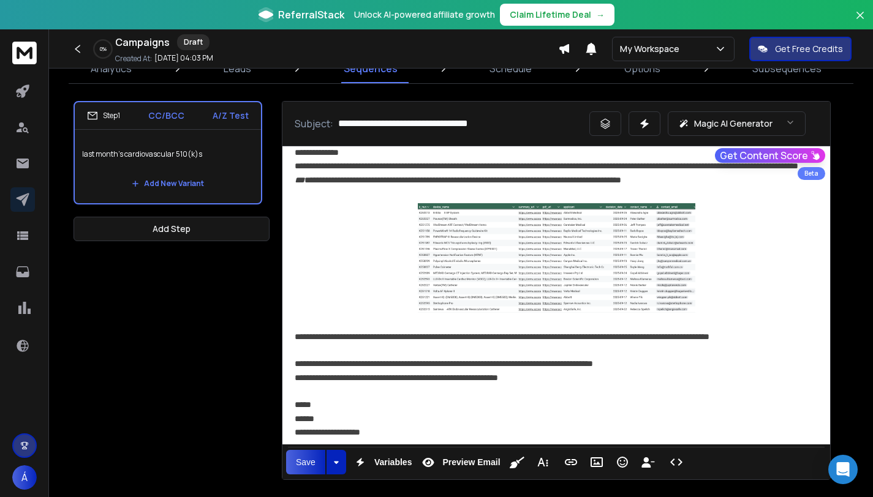
click at [299, 418] on div "******" at bounding box center [552, 418] width 514 height 13
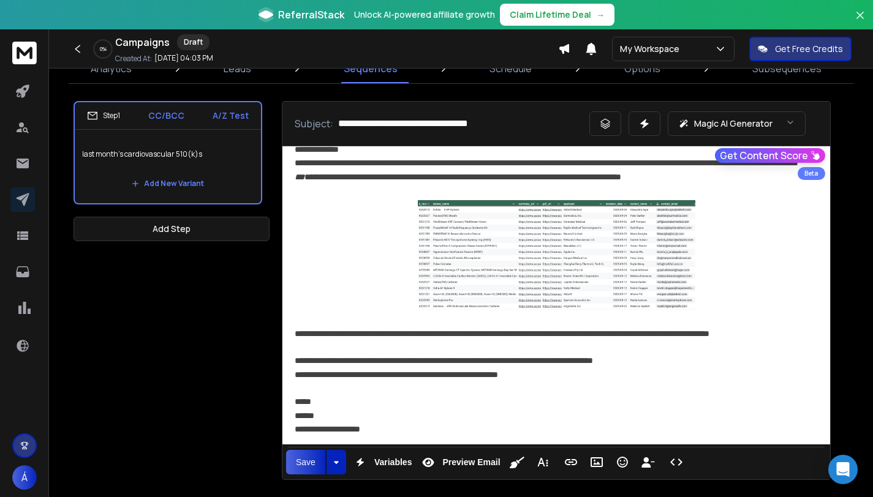
click at [377, 361] on div "**********" at bounding box center [552, 360] width 514 height 13
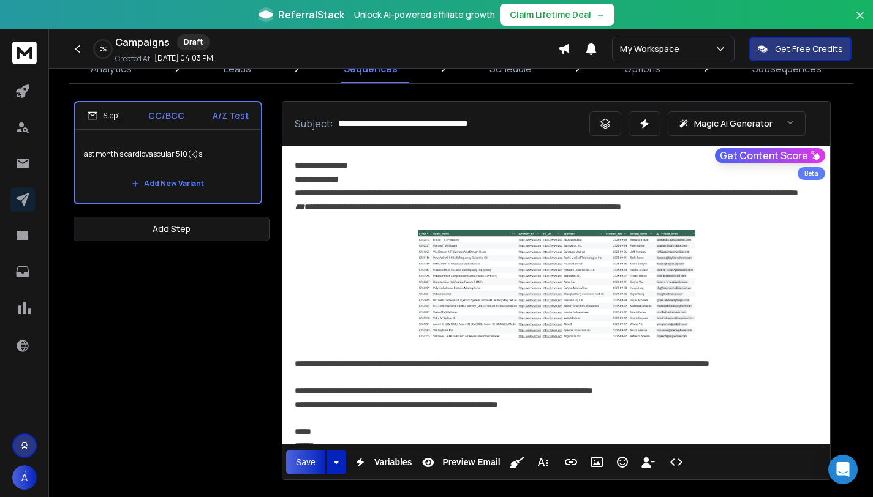
scroll to position [1, 0]
click at [549, 270] on img at bounding box center [556, 285] width 279 height 110
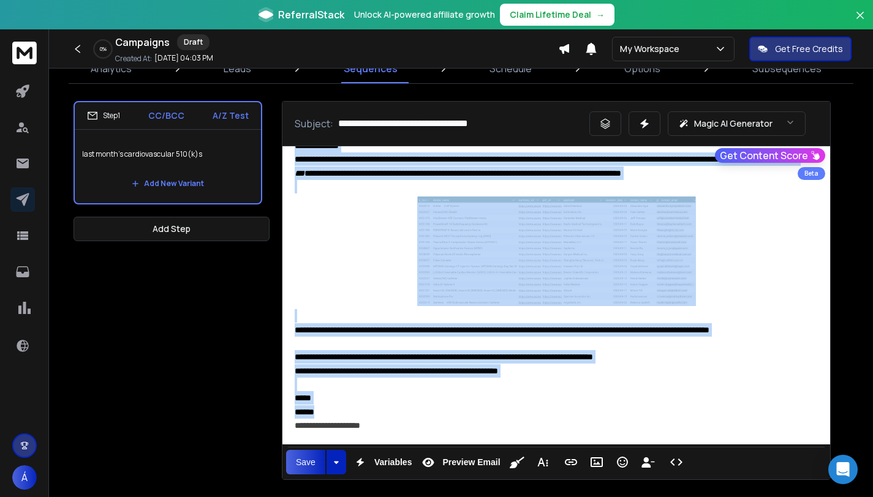
scroll to position [34, 0]
drag, startPoint x: 293, startPoint y: 167, endPoint x: 471, endPoint y: 423, distance: 311.1
click at [471, 423] on div "**********" at bounding box center [556, 295] width 548 height 298
copy div "**********"
